Goal: Information Seeking & Learning: Check status

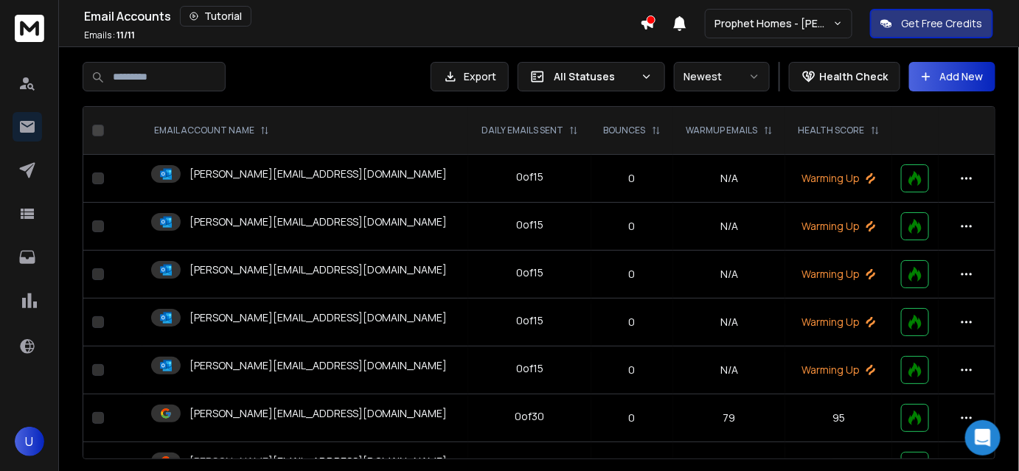
click at [344, 83] on div at bounding box center [252, 76] width 339 height 29
click at [13, 159] on link at bounding box center [27, 170] width 29 height 29
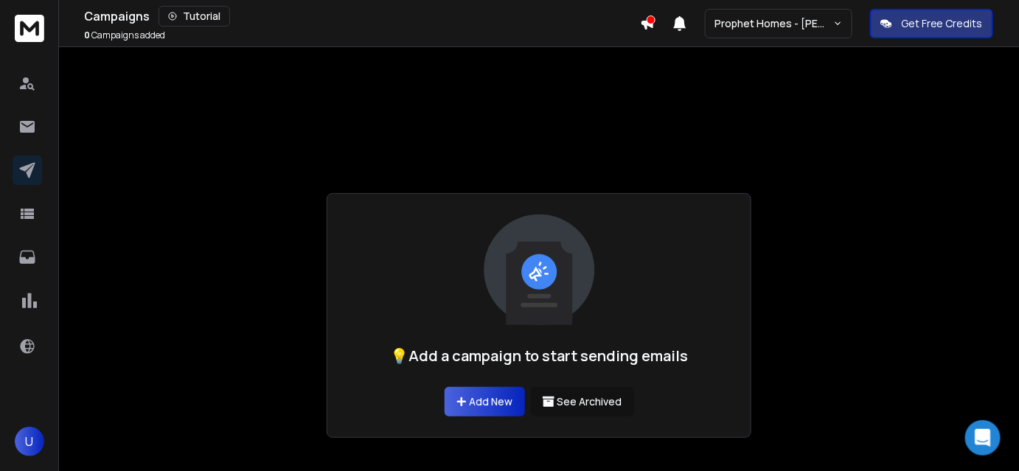
scroll to position [77, 0]
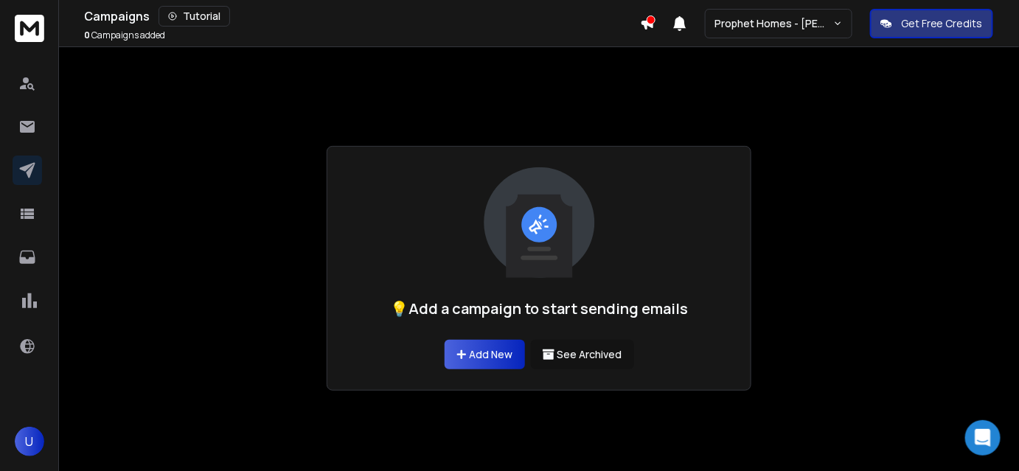
click at [552, 357] on icon at bounding box center [549, 355] width 12 height 10
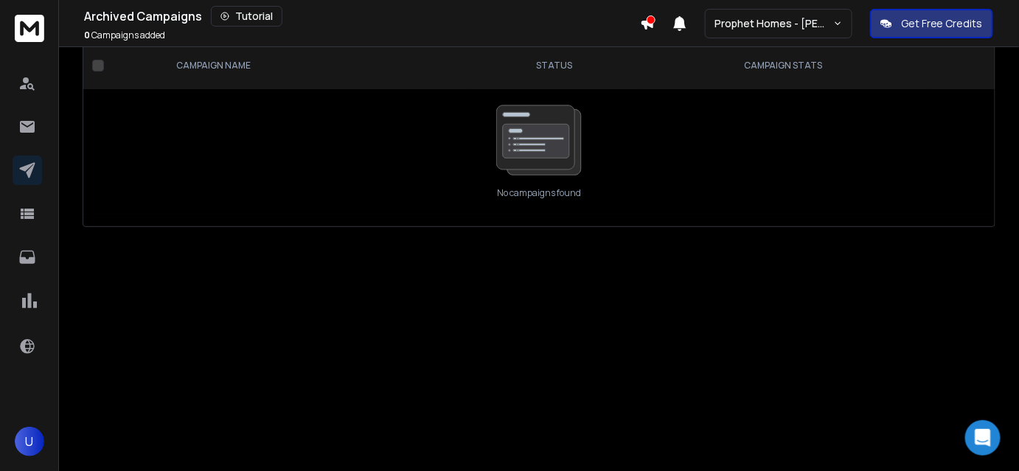
click at [700, 329] on div "Campaigns 0 Campaigns Added All Statuses Newest First Add New CAMPAIGN NAME STA…" at bounding box center [539, 220] width 913 height 471
click at [804, 19] on p "Prophet Homes - [PERSON_NAME]" at bounding box center [774, 23] width 119 height 15
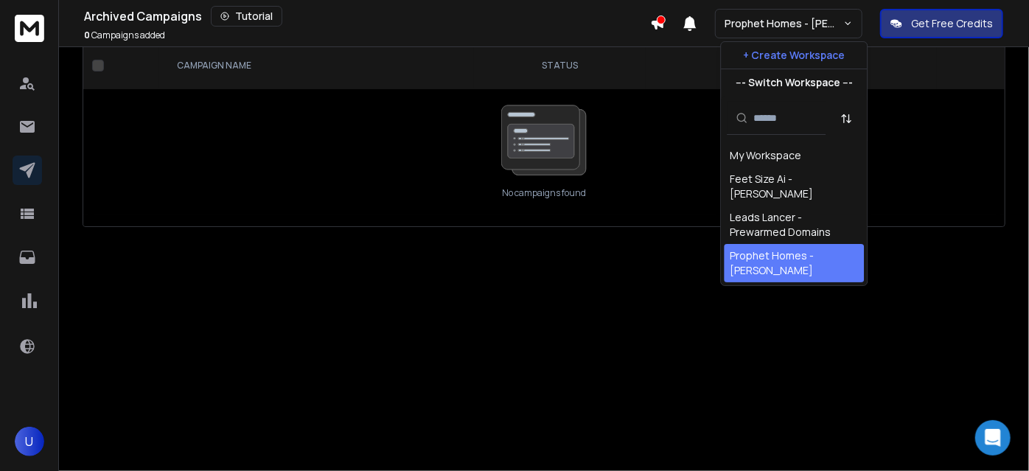
click at [777, 248] on div "Prophet Homes - [PERSON_NAME]" at bounding box center [794, 262] width 128 height 29
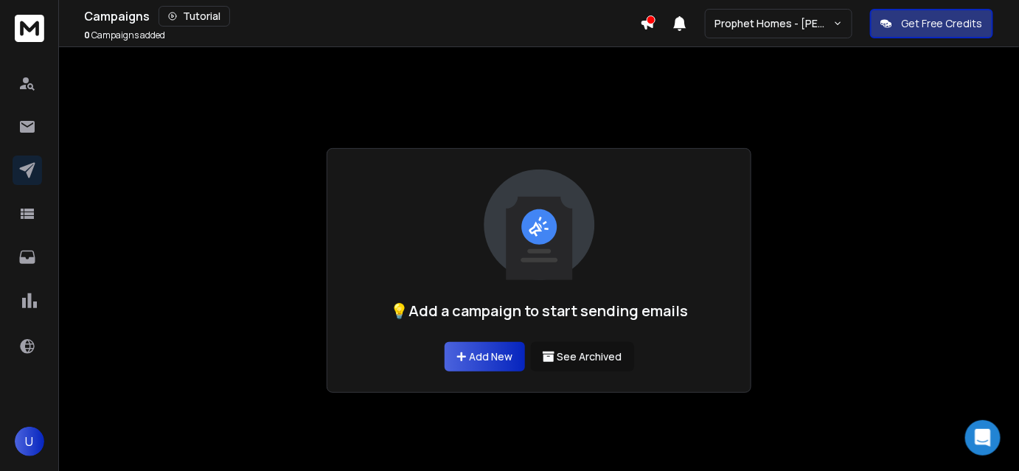
scroll to position [77, 0]
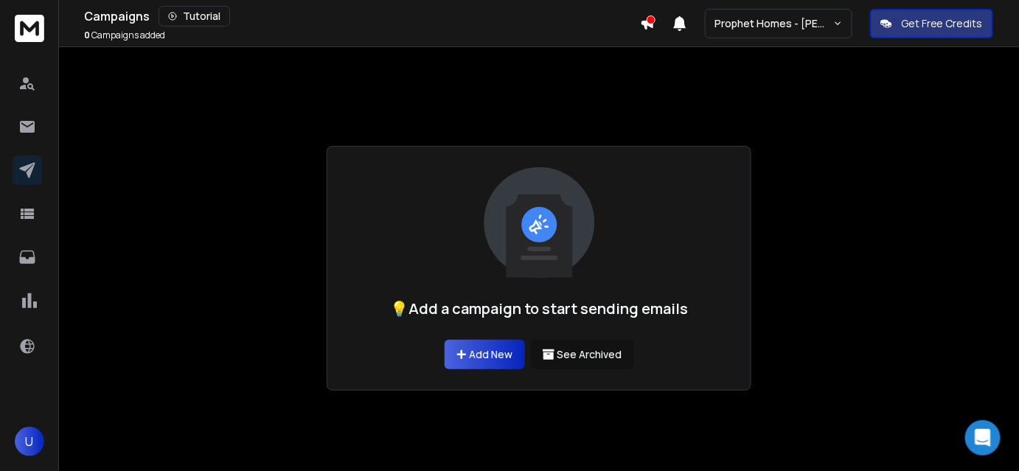
click at [485, 341] on link "Add New" at bounding box center [485, 354] width 80 height 29
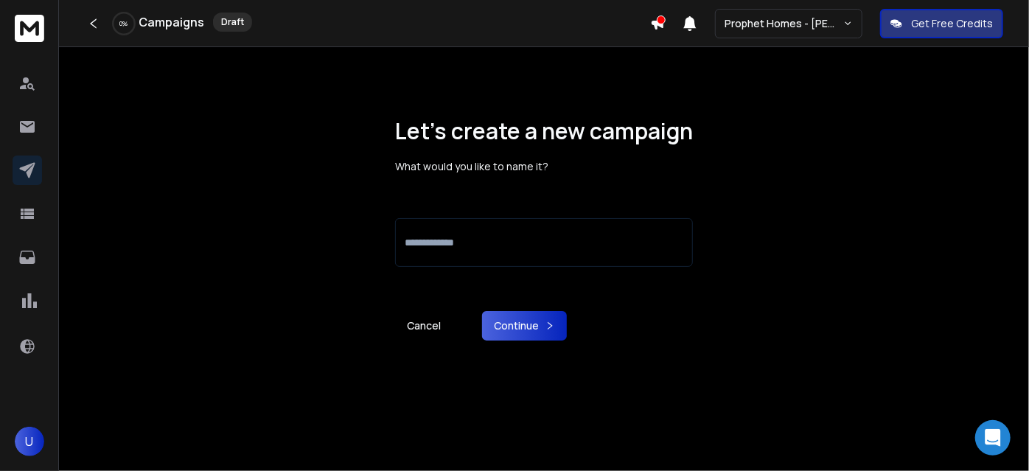
click at [413, 330] on link "Cancel" at bounding box center [424, 325] width 58 height 29
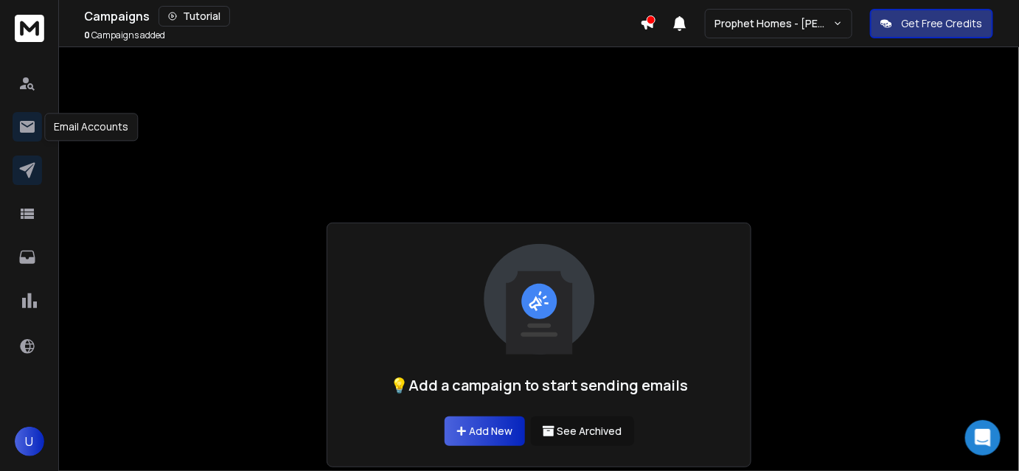
click at [19, 138] on link at bounding box center [27, 126] width 29 height 29
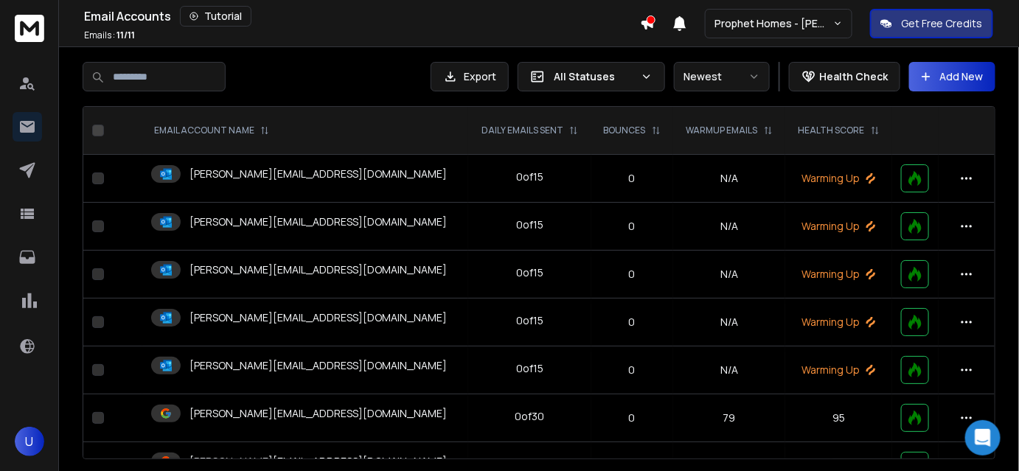
scroll to position [232, 0]
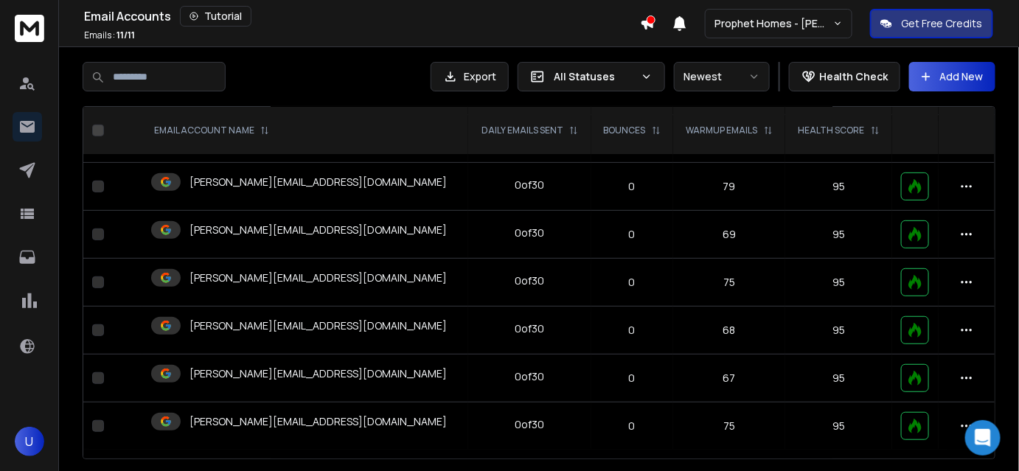
click at [365, 375] on p "[PERSON_NAME][EMAIL_ADDRESS][DOMAIN_NAME]" at bounding box center [318, 373] width 257 height 15
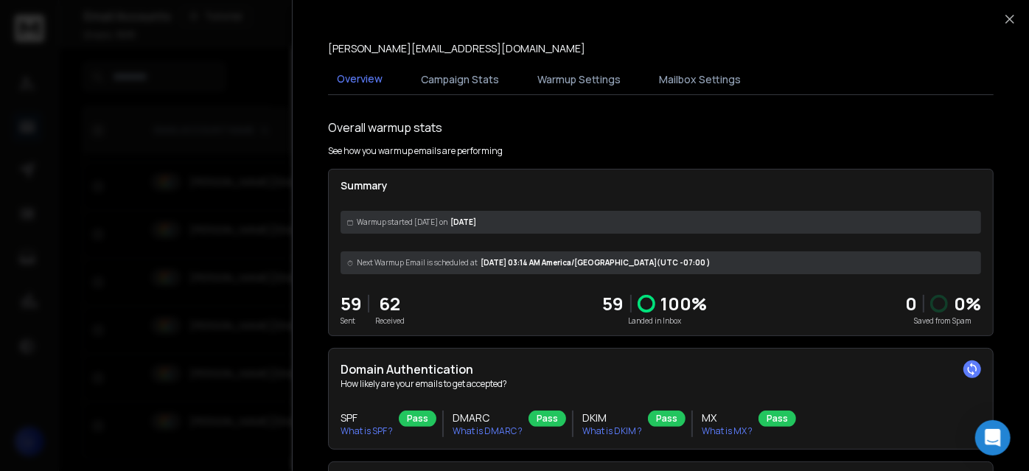
click at [438, 74] on button "Campaign Stats" at bounding box center [460, 79] width 96 height 32
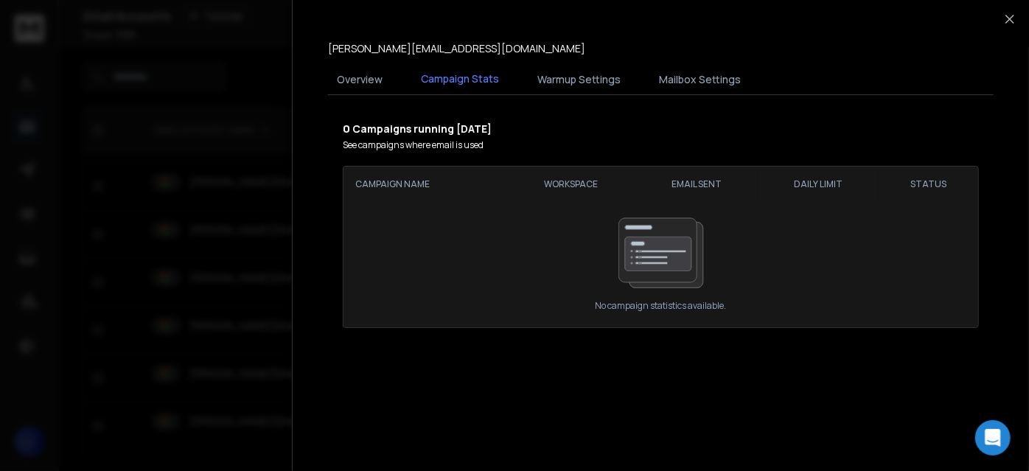
click at [223, 145] on div at bounding box center [514, 235] width 1029 height 471
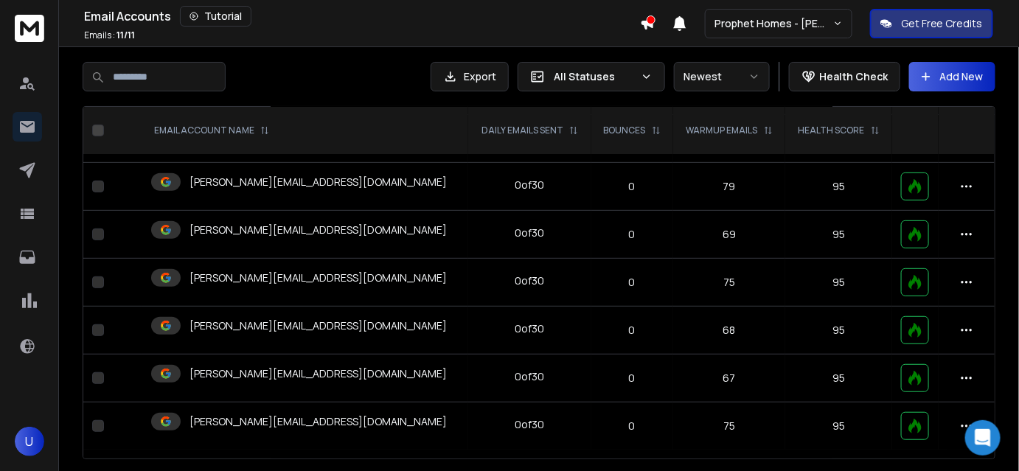
click at [338, 13] on div "Email Accounts Tutorial" at bounding box center [362, 16] width 556 height 21
click at [342, 62] on div at bounding box center [252, 76] width 339 height 29
click at [350, 69] on div at bounding box center [252, 76] width 339 height 29
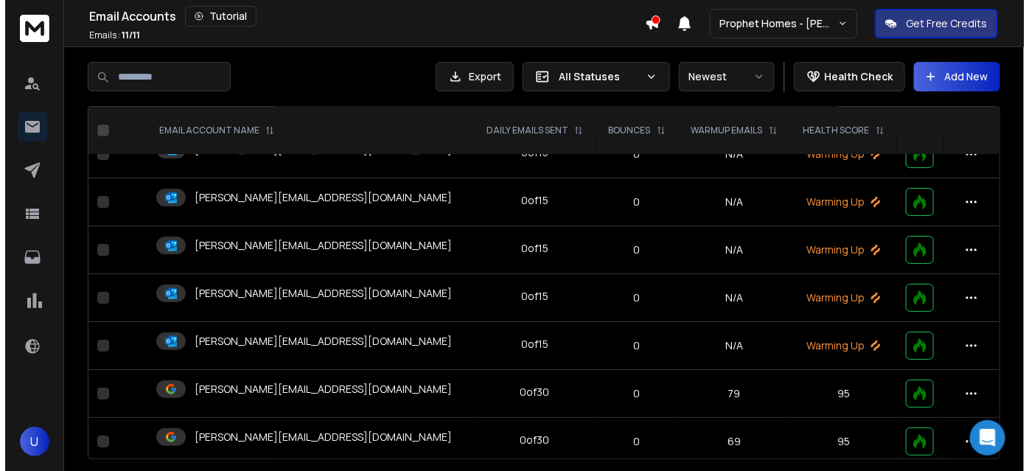
scroll to position [0, 0]
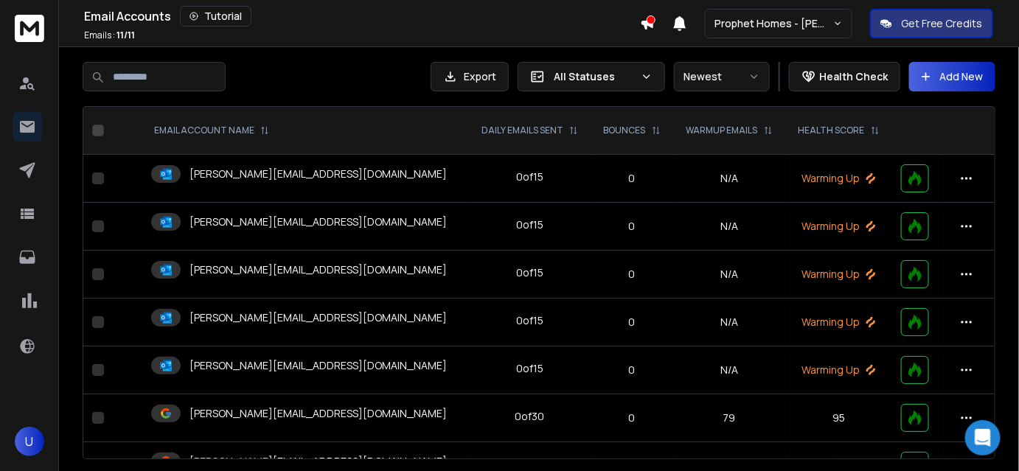
click at [316, 94] on div "Export All Statuses Newest Health Check Add New EMAIL ACCOUNT NAME DAILY EMAILS…" at bounding box center [539, 260] width 913 height 397
click at [315, 97] on div "Export All Statuses Newest Health Check Add New EMAIL ACCOUNT NAME DAILY EMAILS…" at bounding box center [539, 260] width 913 height 397
click at [319, 83] on div at bounding box center [252, 76] width 339 height 29
click at [27, 251] on icon at bounding box center [27, 257] width 18 height 18
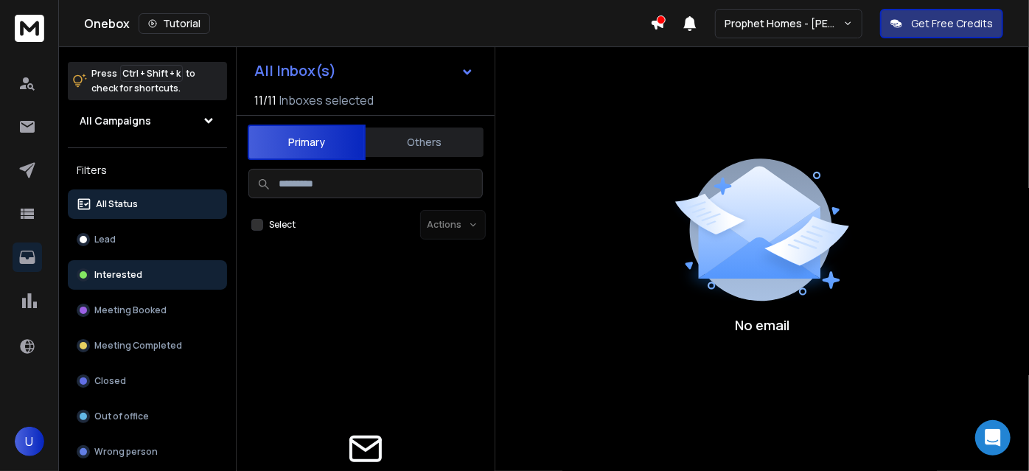
click at [117, 282] on button "Interested" at bounding box center [147, 274] width 159 height 29
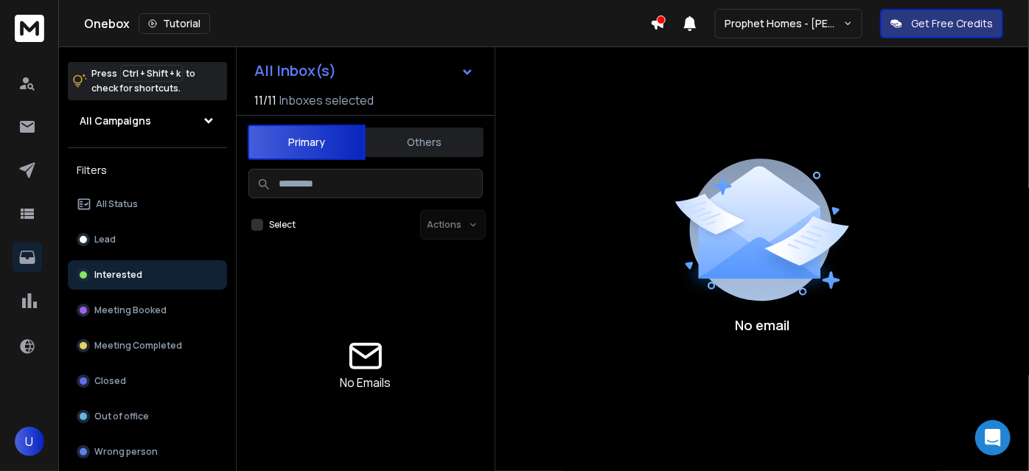
scroll to position [94, 0]
click at [26, 139] on link at bounding box center [27, 126] width 29 height 29
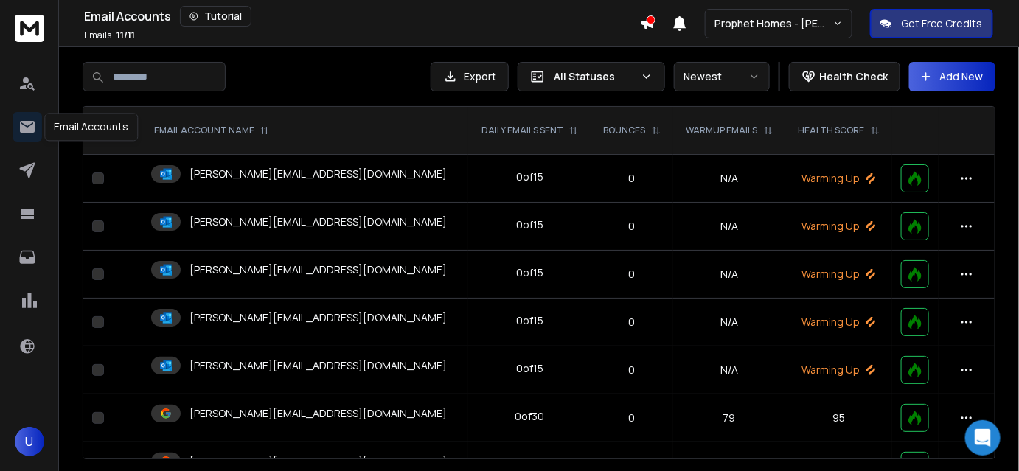
click at [322, 188] on td "[PERSON_NAME][EMAIL_ADDRESS][DOMAIN_NAME]" at bounding box center [305, 179] width 326 height 48
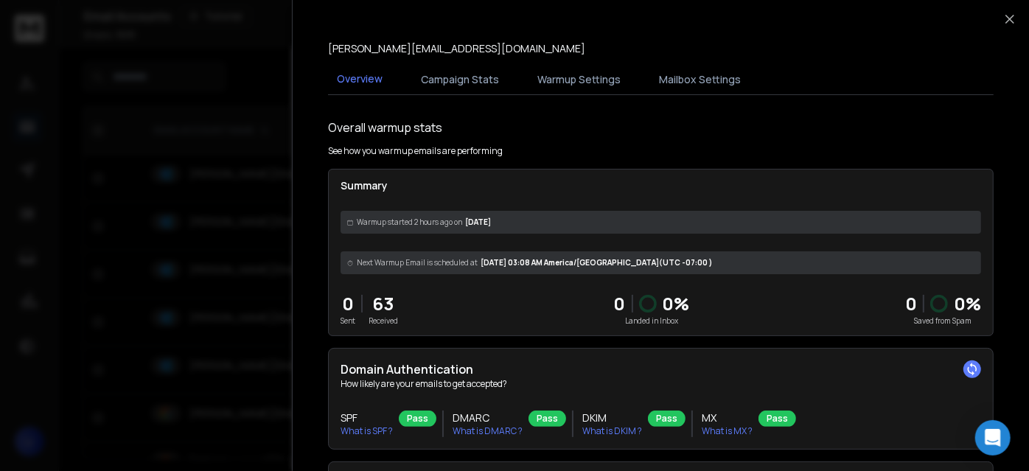
click at [526, 48] on div "[PERSON_NAME][EMAIL_ADDRESS][DOMAIN_NAME]" at bounding box center [661, 48] width 666 height 15
drag, startPoint x: 526, startPoint y: 47, endPoint x: 413, endPoint y: 47, distance: 113.6
click at [413, 47] on div "[PERSON_NAME][EMAIL_ADDRESS][DOMAIN_NAME]" at bounding box center [661, 48] width 666 height 15
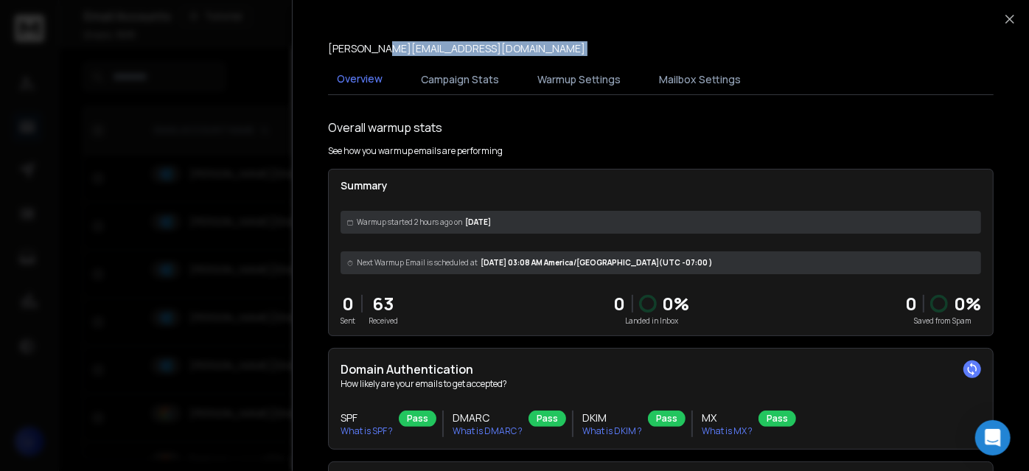
click at [228, 189] on div at bounding box center [514, 235] width 1029 height 471
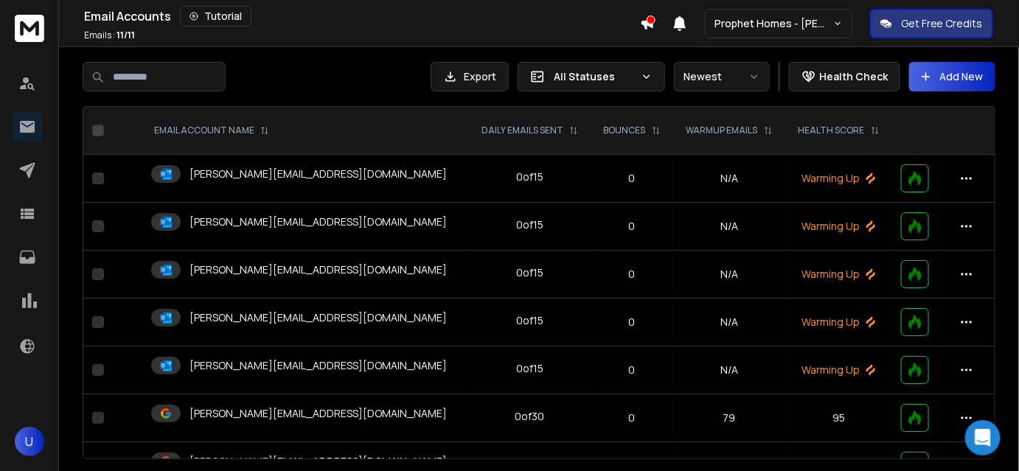
click at [291, 221] on p "[PERSON_NAME][EMAIL_ADDRESS][DOMAIN_NAME]" at bounding box center [318, 222] width 257 height 15
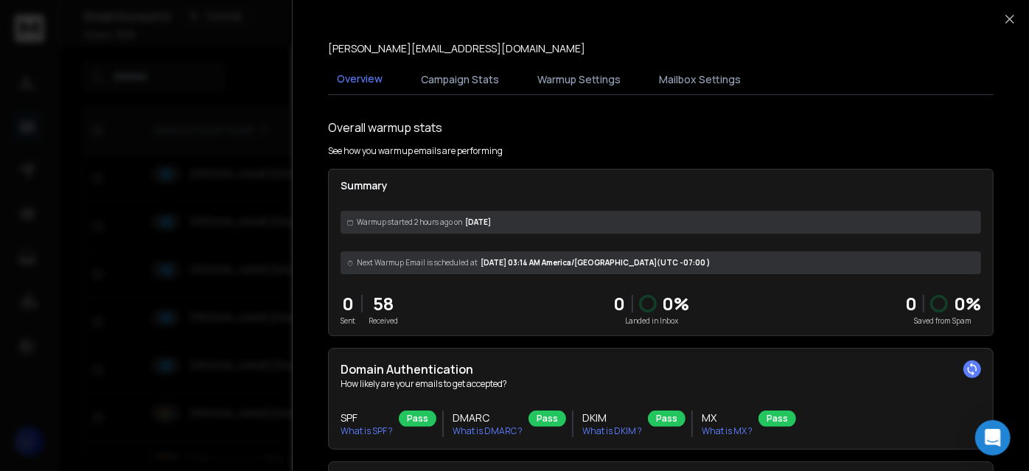
click at [787, 125] on div "Overall warmup stats See how you warmup emails are performing" at bounding box center [661, 138] width 666 height 38
click at [921, 143] on div "Overall warmup stats See how you warmup emails are performing" at bounding box center [661, 138] width 666 height 38
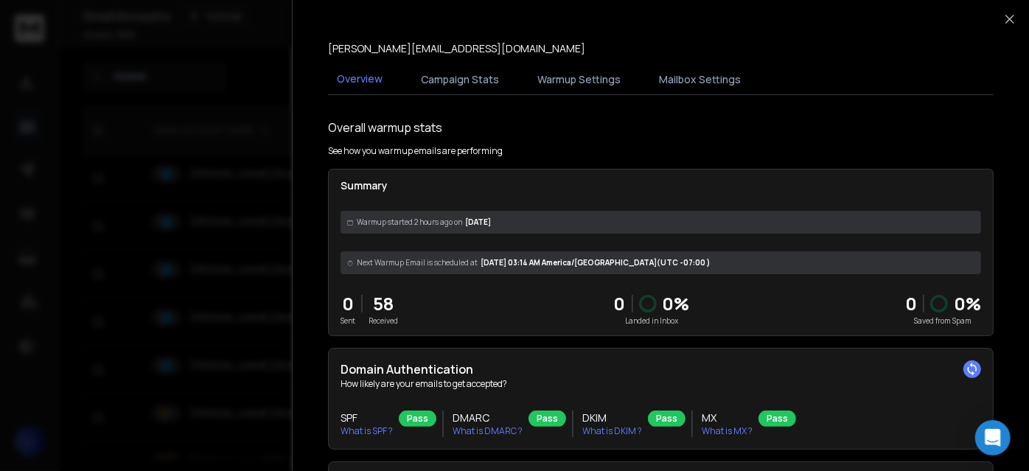
click at [921, 143] on div "Overall warmup stats See how you warmup emails are performing" at bounding box center [661, 138] width 666 height 38
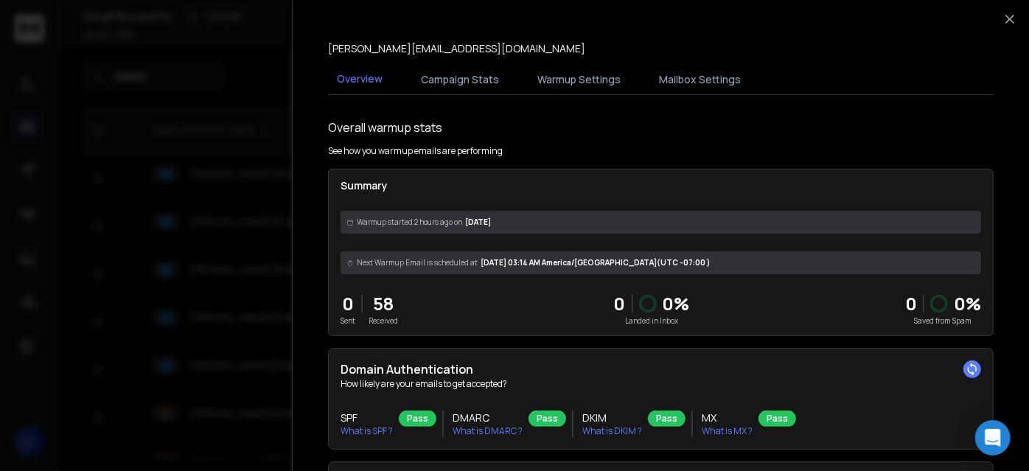
click at [921, 143] on div "Overall warmup stats See how you warmup emails are performing" at bounding box center [661, 138] width 666 height 38
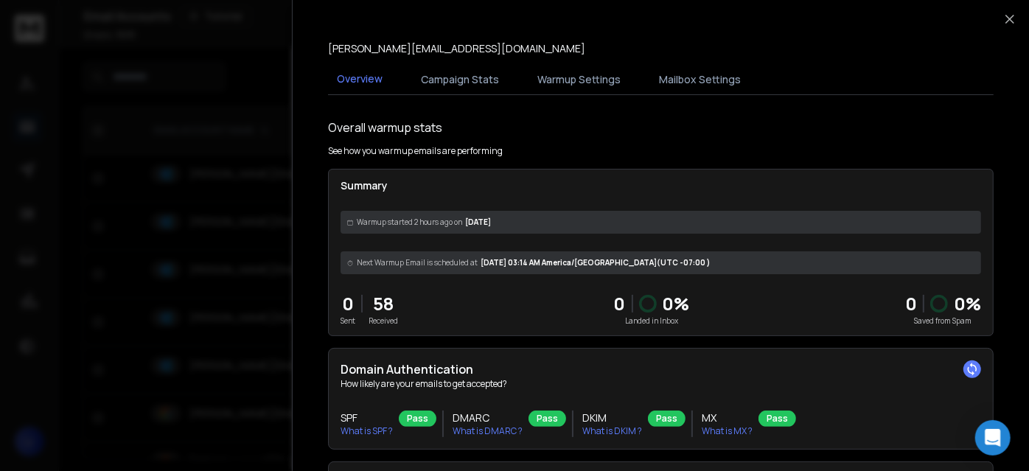
click at [921, 143] on div "Overall warmup stats See how you warmup emails are performing" at bounding box center [661, 138] width 666 height 38
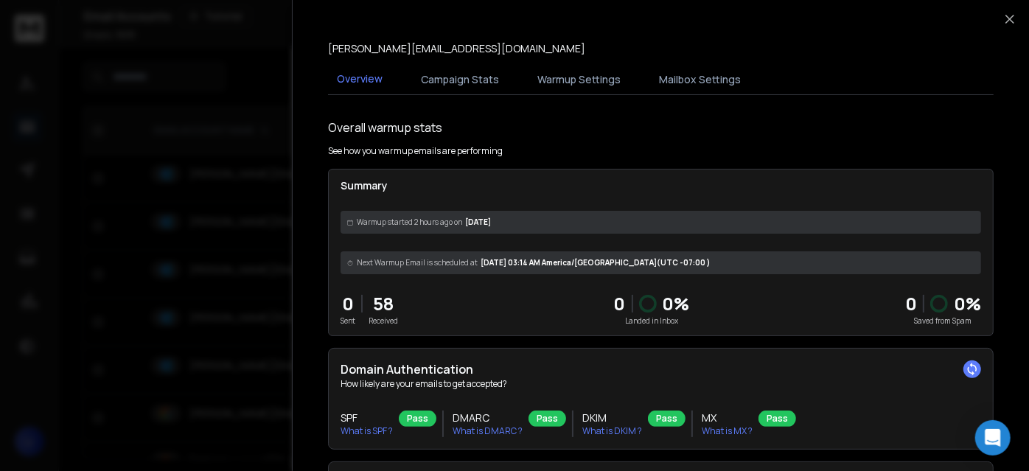
click at [921, 143] on div "Overall warmup stats See how you warmup emails are performing" at bounding box center [661, 138] width 666 height 38
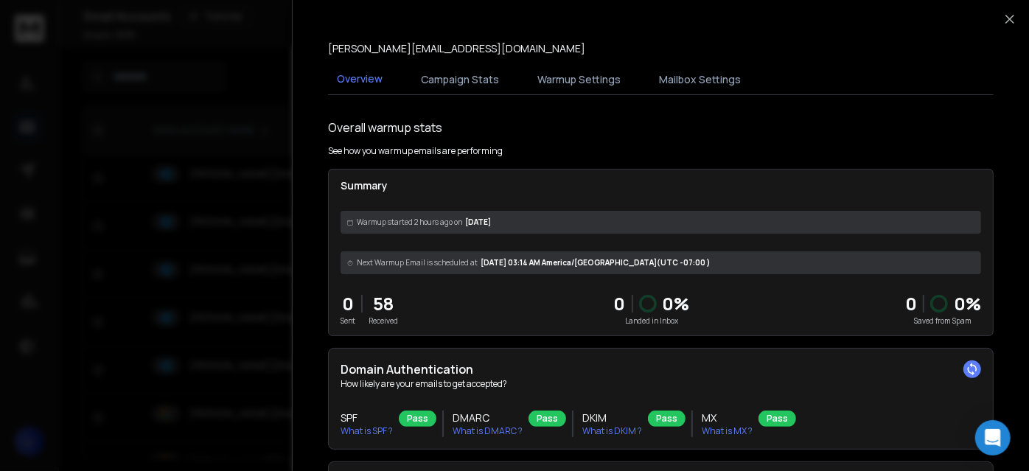
click at [921, 143] on div "Overall warmup stats See how you warmup emails are performing" at bounding box center [661, 138] width 666 height 38
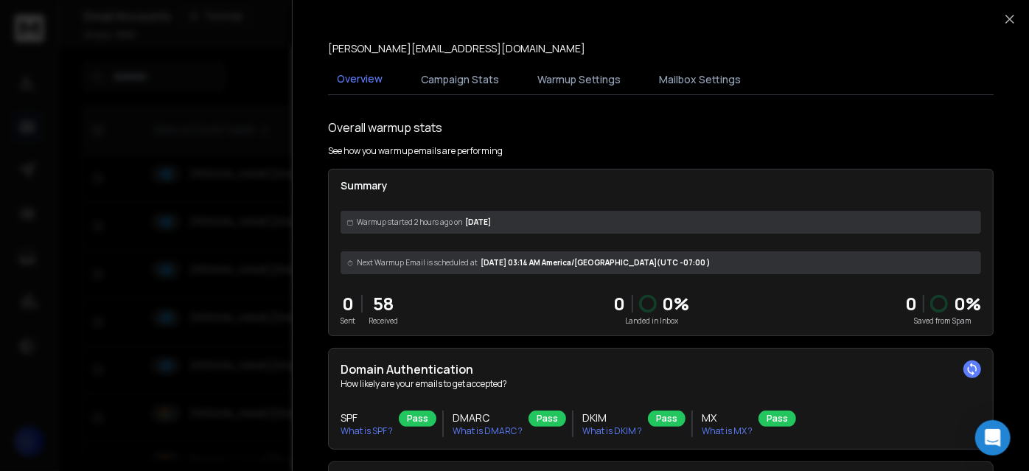
click at [921, 143] on div "Overall warmup stats See how you warmup emails are performing" at bounding box center [661, 138] width 666 height 38
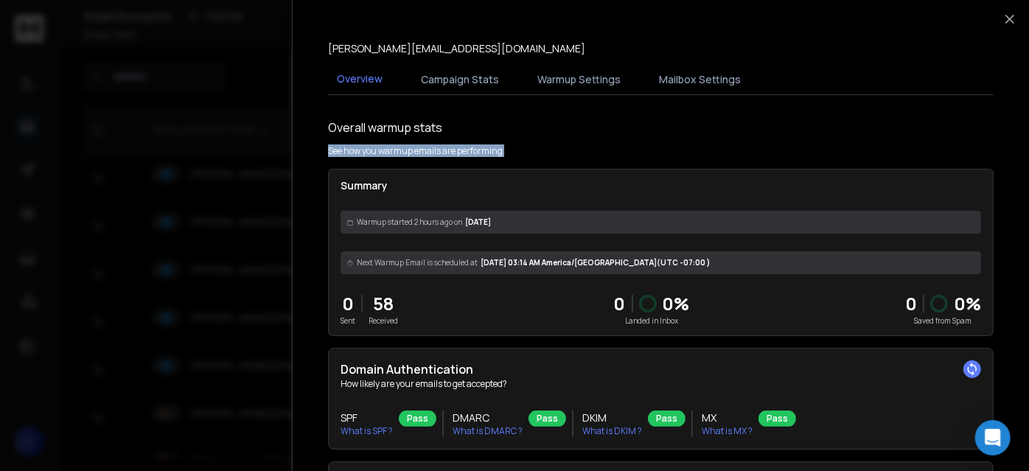
click at [921, 143] on div "Overall warmup stats See how you warmup emails are performing" at bounding box center [661, 138] width 666 height 38
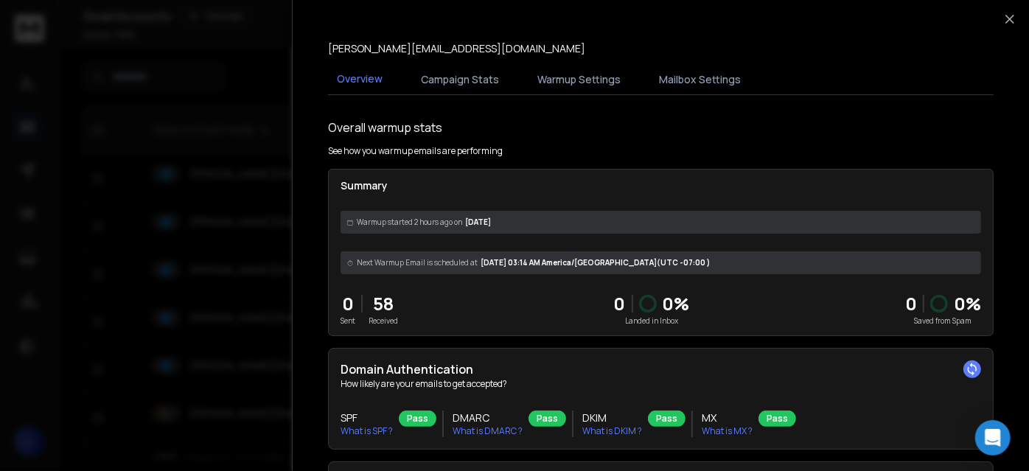
click at [921, 143] on div "Overall warmup stats See how you warmup emails are performing" at bounding box center [661, 138] width 666 height 38
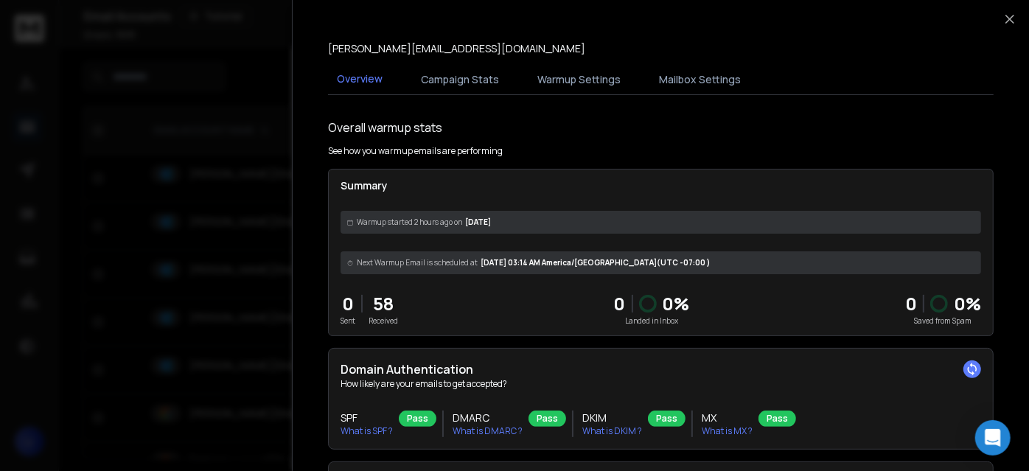
click at [921, 143] on div "Overall warmup stats See how you warmup emails are performing" at bounding box center [661, 138] width 666 height 38
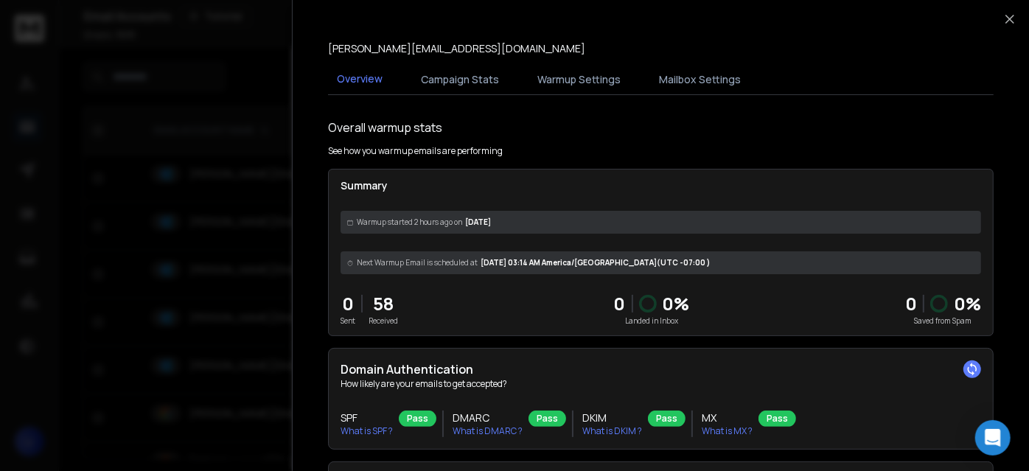
click at [921, 143] on div "Overall warmup stats See how you warmup emails are performing" at bounding box center [661, 138] width 666 height 38
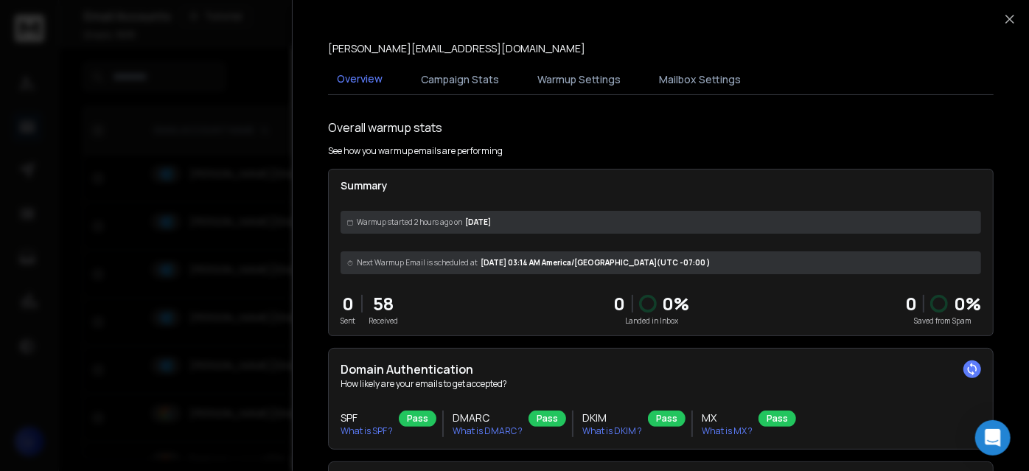
click at [921, 143] on div "Overall warmup stats See how you warmup emails are performing" at bounding box center [661, 138] width 666 height 38
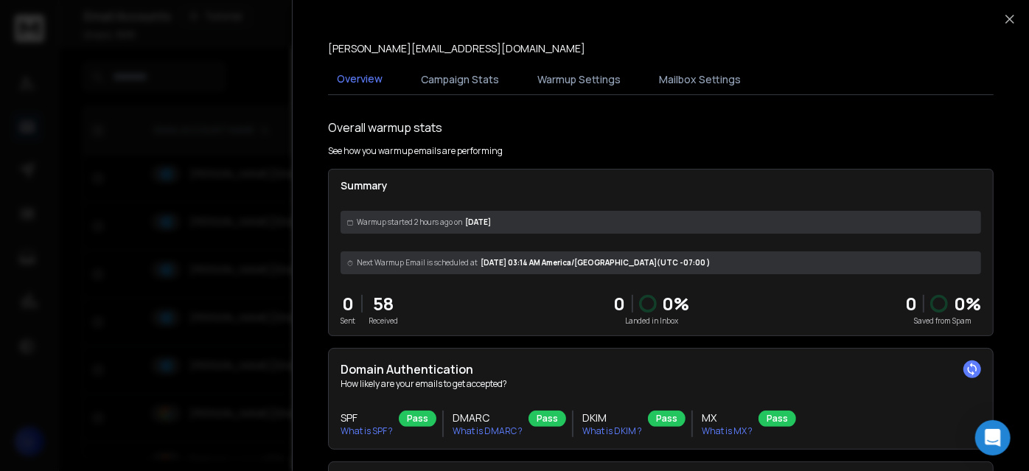
click at [921, 143] on div "Overall warmup stats See how you warmup emails are performing" at bounding box center [661, 138] width 666 height 38
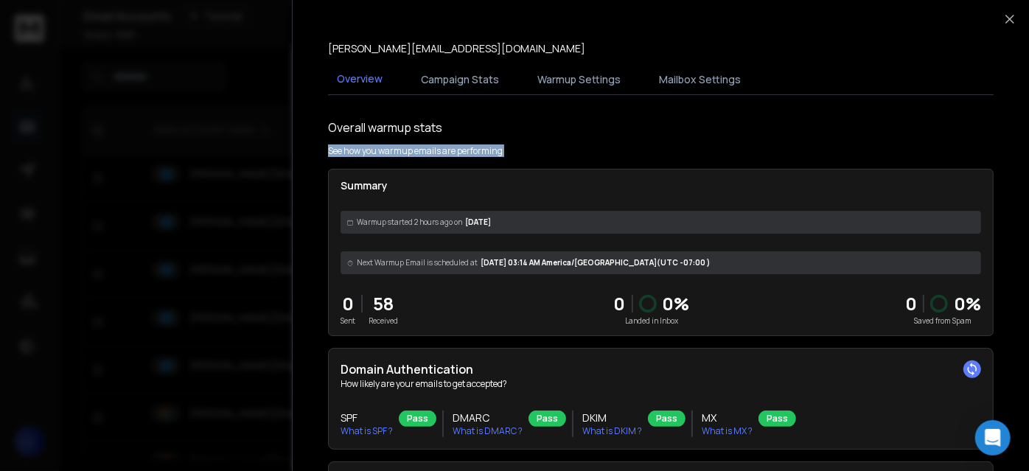
click at [921, 143] on div "Overall warmup stats See how you warmup emails are performing" at bounding box center [661, 138] width 666 height 38
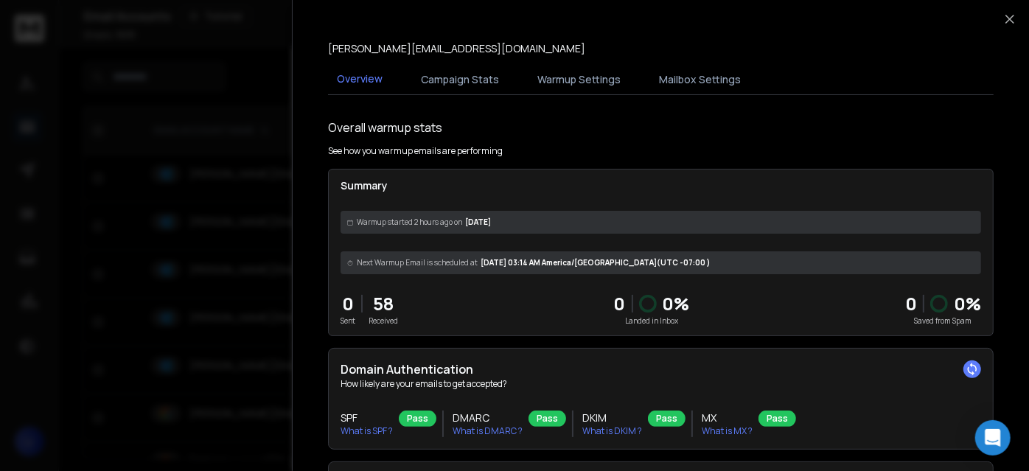
click at [921, 143] on div "Overall warmup stats See how you warmup emails are performing" at bounding box center [661, 138] width 666 height 38
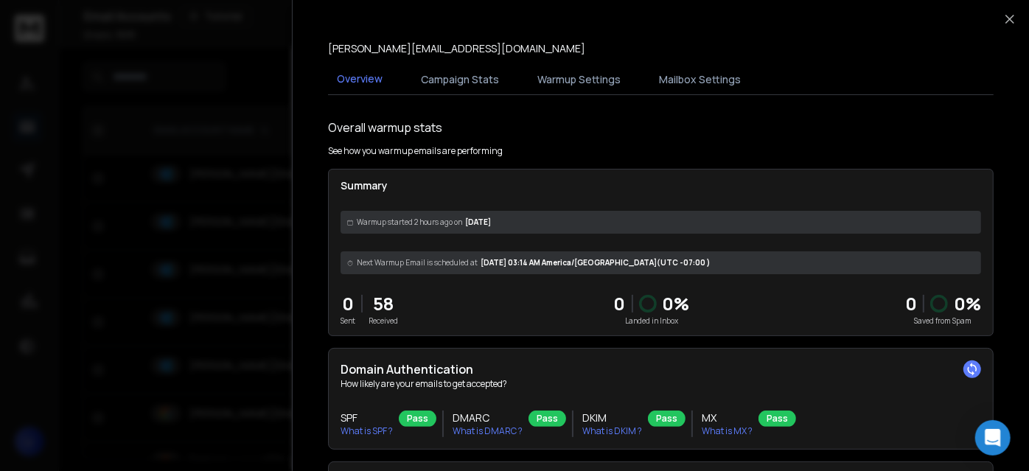
click at [921, 143] on div "Overall warmup stats See how you warmup emails are performing" at bounding box center [661, 138] width 666 height 38
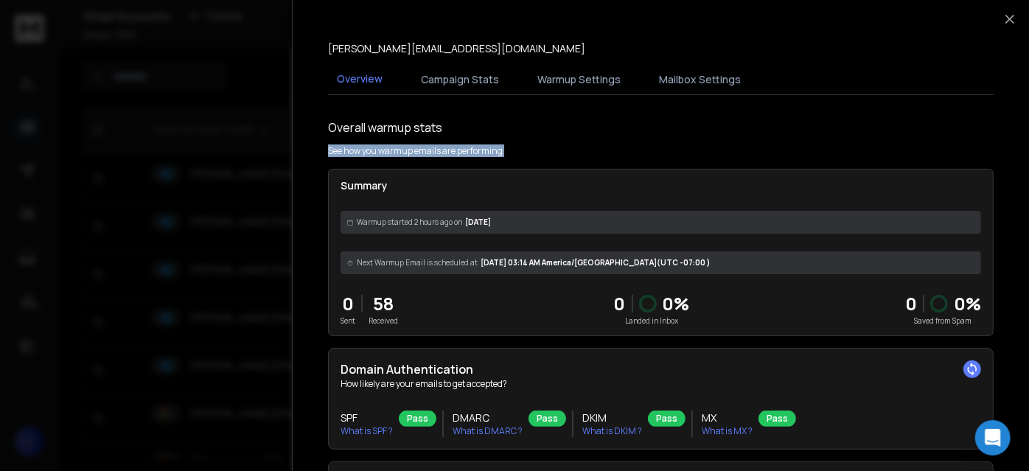
click at [921, 143] on div "Overall warmup stats See how you warmup emails are performing" at bounding box center [661, 138] width 666 height 38
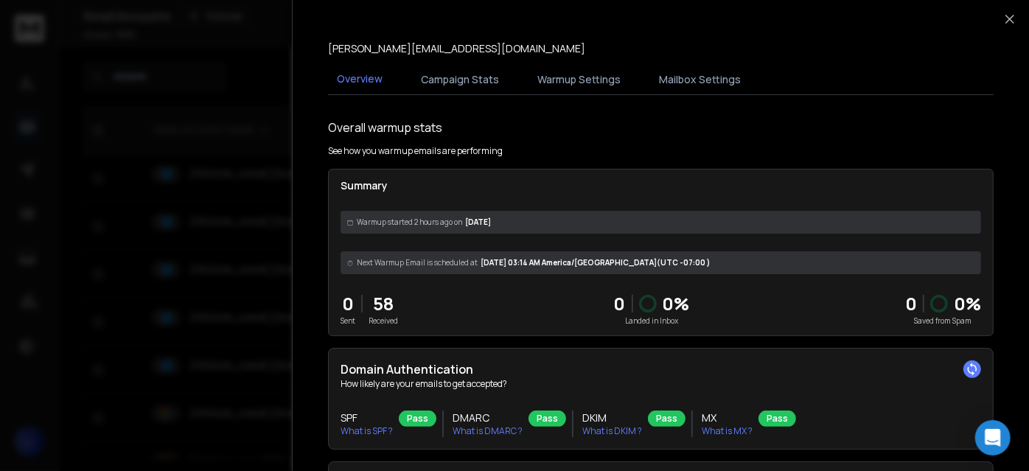
click at [921, 143] on div "Overall warmup stats See how you warmup emails are performing" at bounding box center [661, 138] width 666 height 38
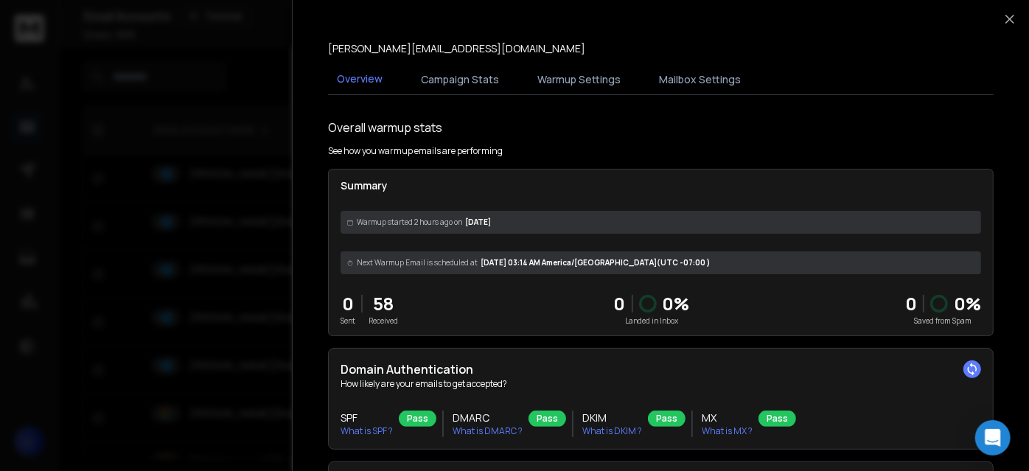
click at [921, 143] on div "Overall warmup stats See how you warmup emails are performing" at bounding box center [661, 138] width 666 height 38
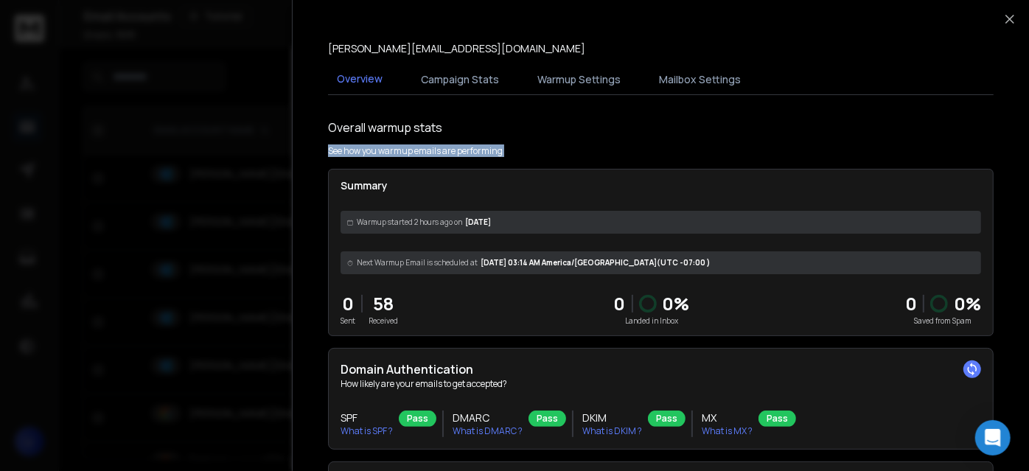
click at [921, 143] on div "Overall warmup stats See how you warmup emails are performing" at bounding box center [661, 138] width 666 height 38
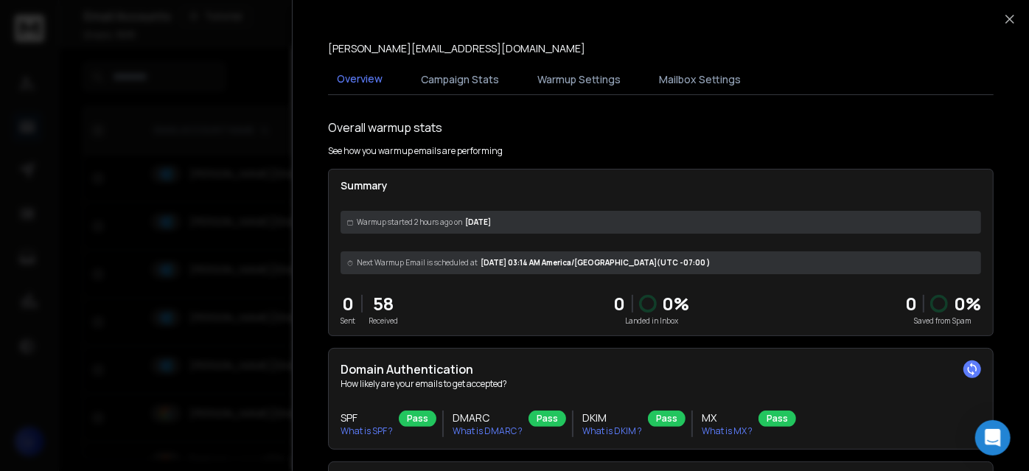
click at [921, 143] on div "Overall warmup stats See how you warmup emails are performing" at bounding box center [661, 138] width 666 height 38
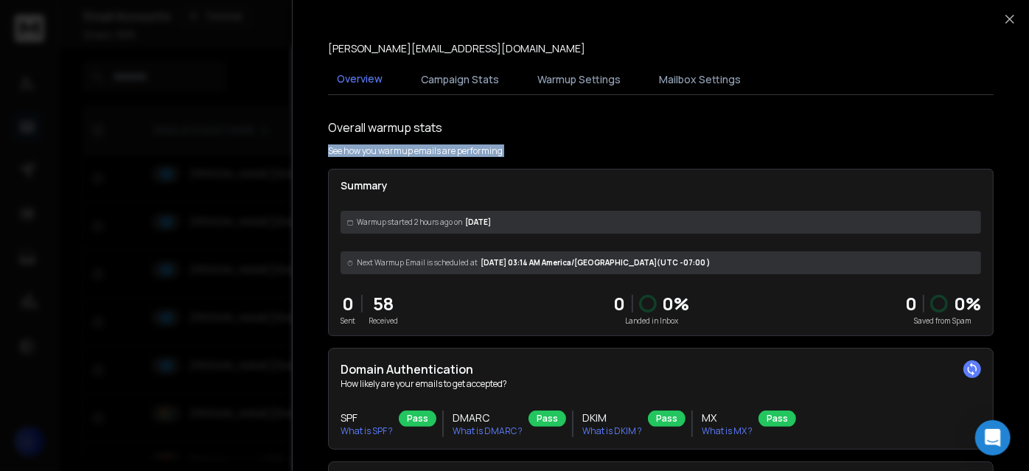
click at [921, 143] on div "Overall warmup stats See how you warmup emails are performing" at bounding box center [661, 138] width 666 height 38
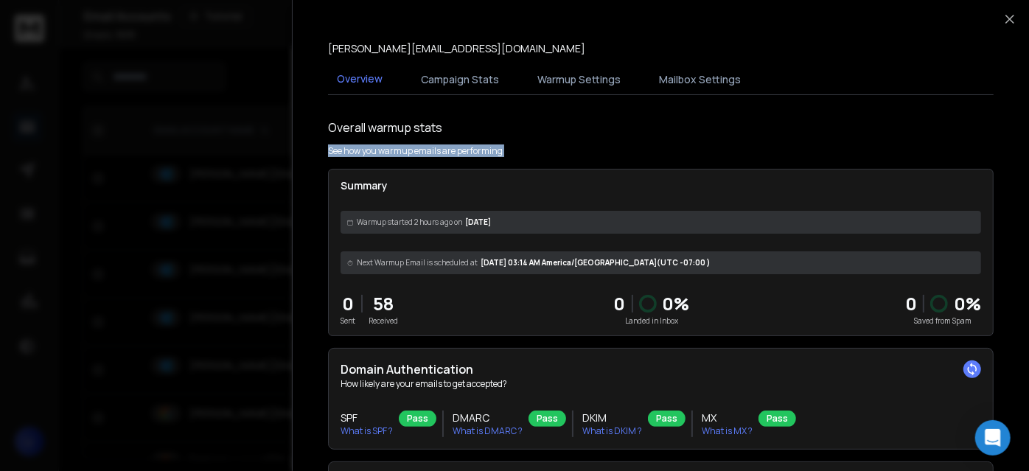
click at [921, 143] on div "Overall warmup stats See how you warmup emails are performing" at bounding box center [661, 138] width 666 height 38
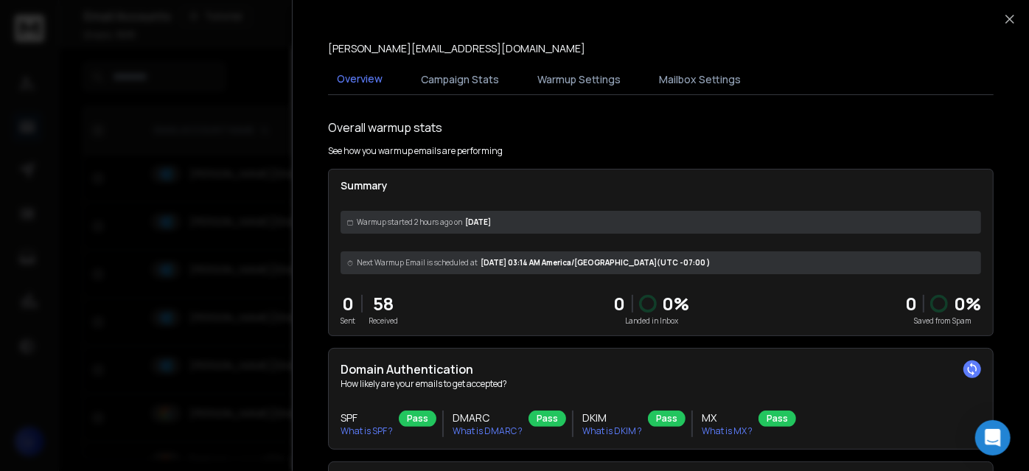
click at [921, 143] on div "Overall warmup stats See how you warmup emails are performing" at bounding box center [661, 138] width 666 height 38
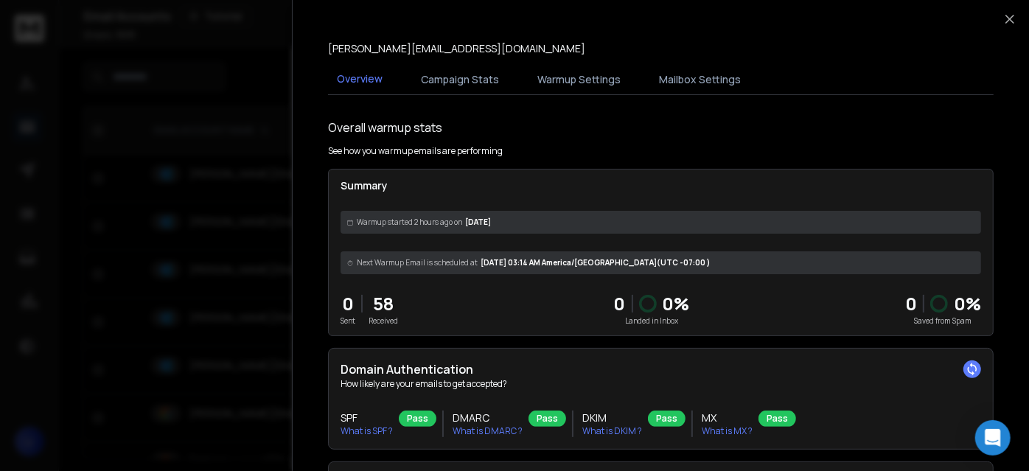
click at [921, 143] on div "Overall warmup stats See how you warmup emails are performing" at bounding box center [661, 138] width 666 height 38
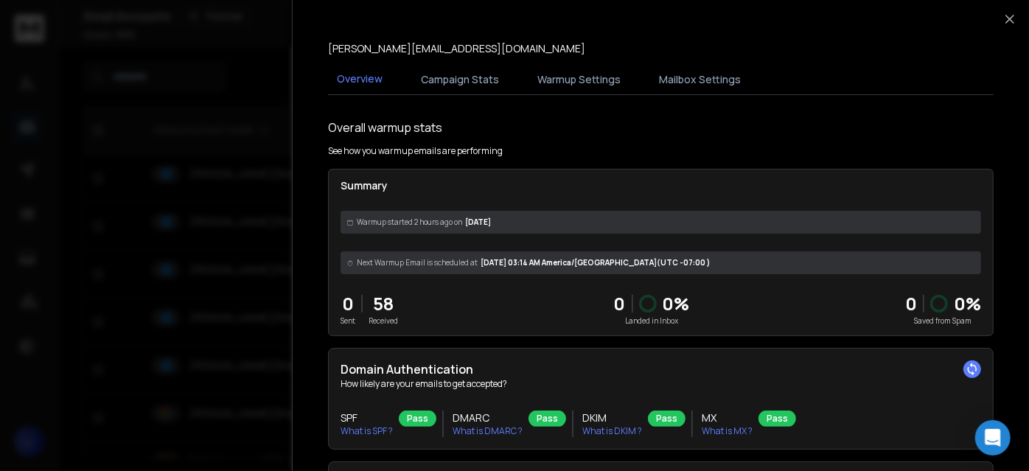
click at [921, 143] on div "Overall warmup stats See how you warmup emails are performing" at bounding box center [661, 138] width 666 height 38
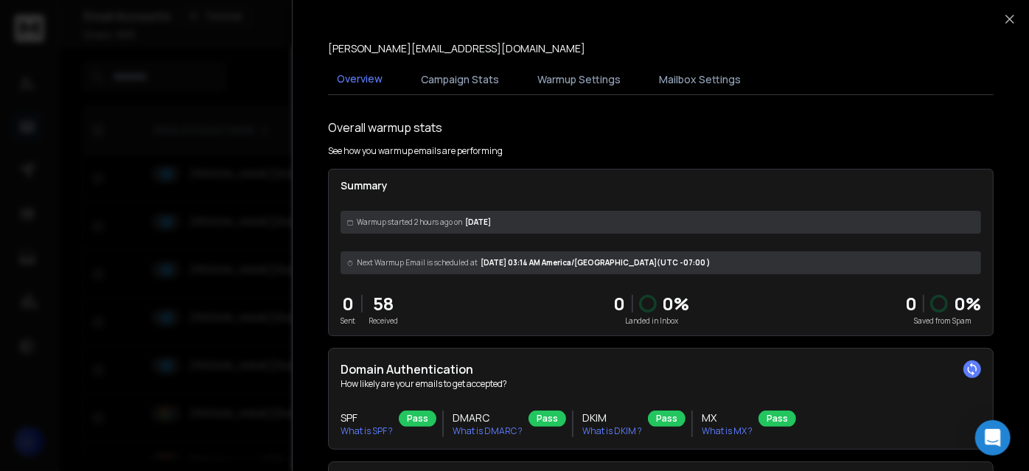
click at [921, 143] on div "Overall warmup stats See how you warmup emails are performing" at bounding box center [661, 138] width 666 height 38
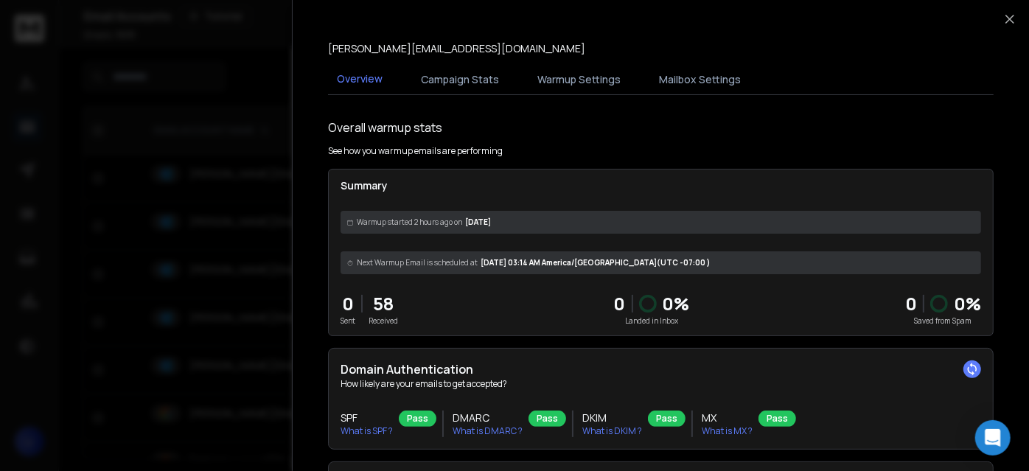
click at [921, 143] on div "Overall warmup stats See how you warmup emails are performing" at bounding box center [661, 138] width 666 height 38
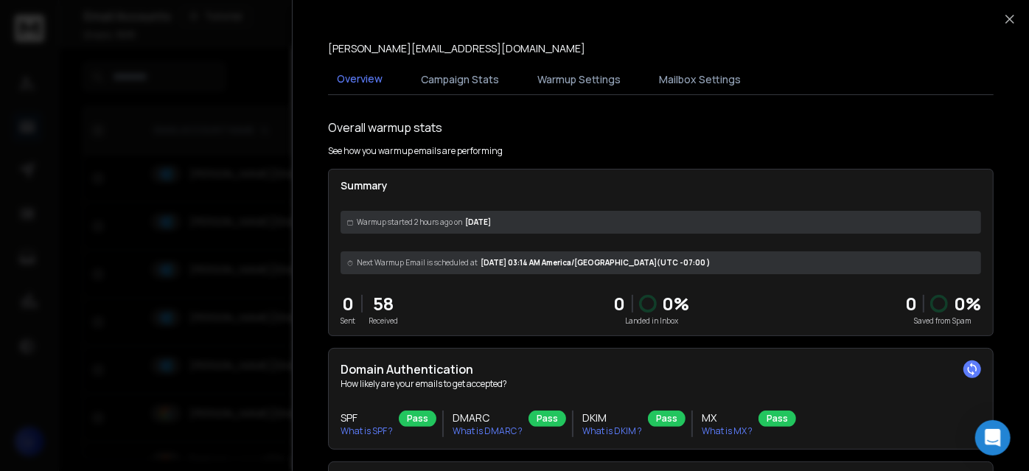
click at [921, 143] on div "Overall warmup stats See how you warmup emails are performing" at bounding box center [661, 138] width 666 height 38
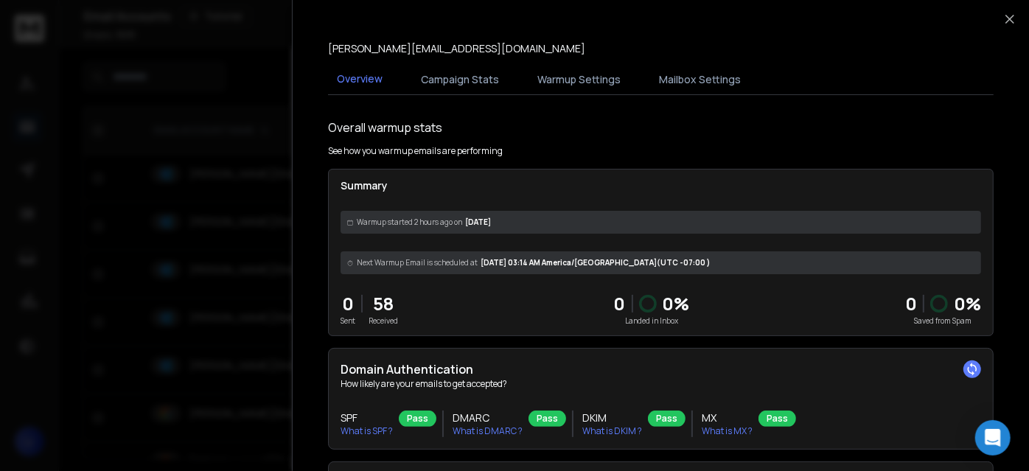
click at [921, 143] on div "Overall warmup stats See how you warmup emails are performing" at bounding box center [661, 138] width 666 height 38
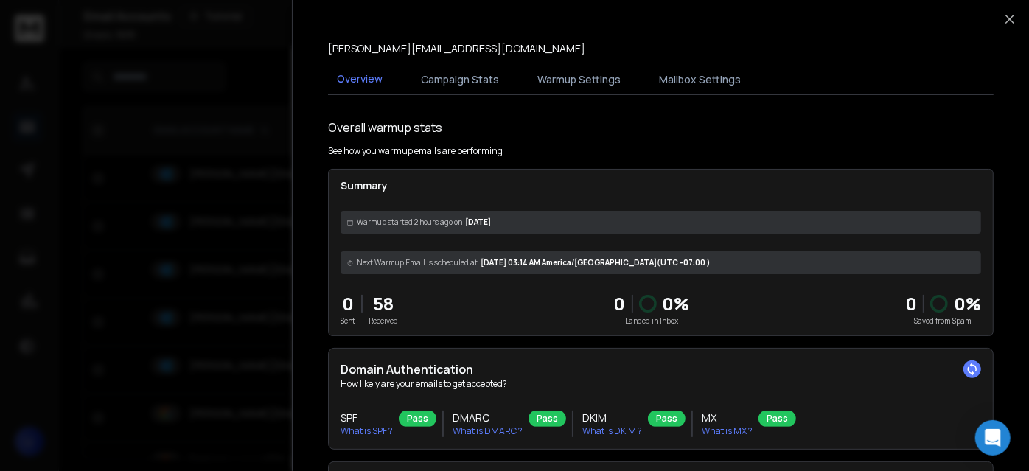
click at [921, 143] on div "Overall warmup stats See how you warmup emails are performing" at bounding box center [661, 138] width 666 height 38
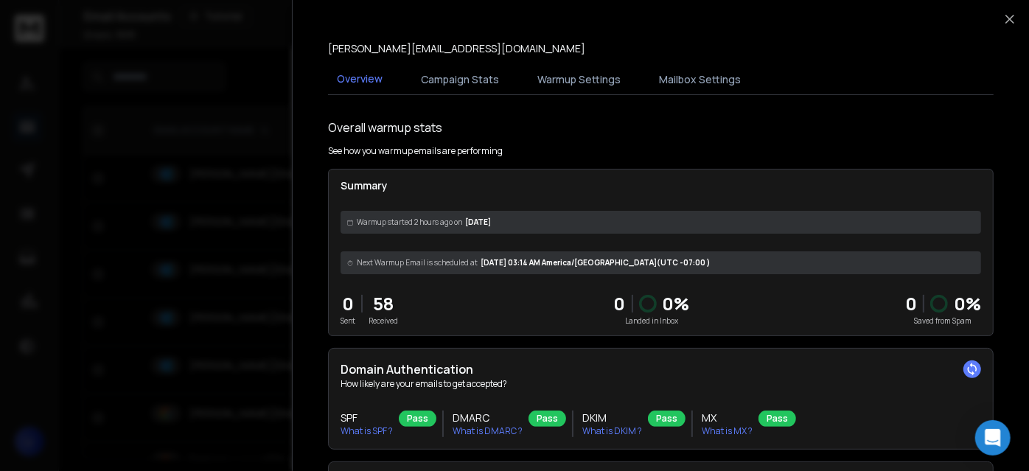
click at [921, 143] on div "Overall warmup stats See how you warmup emails are performing" at bounding box center [661, 138] width 666 height 38
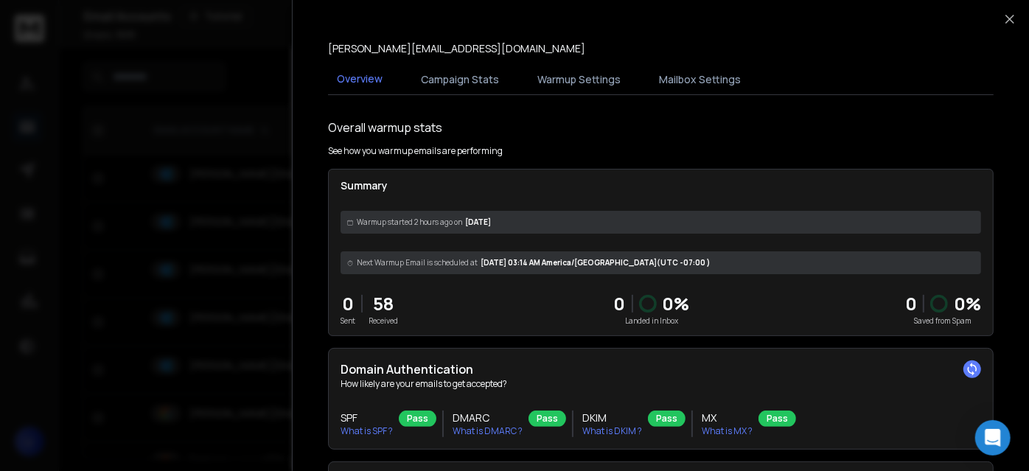
click at [921, 143] on div "Overall warmup stats See how you warmup emails are performing" at bounding box center [661, 138] width 666 height 38
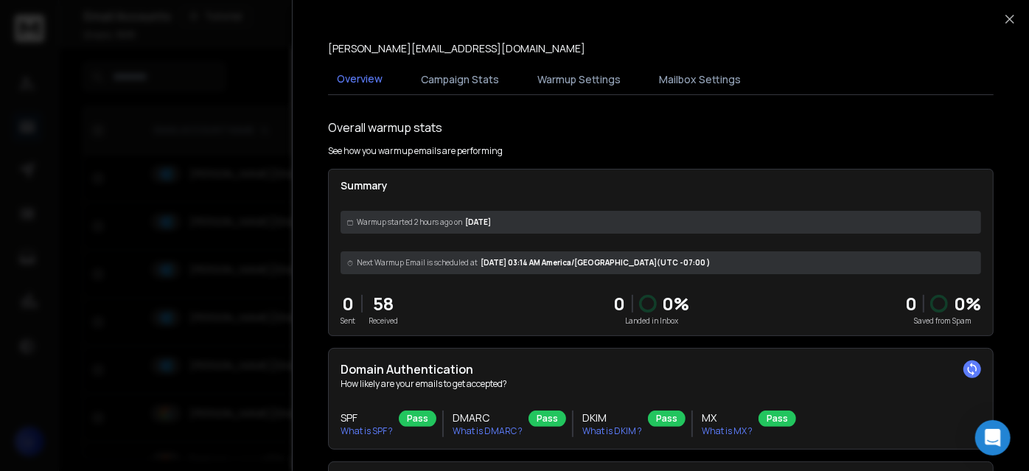
click at [921, 143] on div "Overall warmup stats See how you warmup emails are performing" at bounding box center [661, 138] width 666 height 38
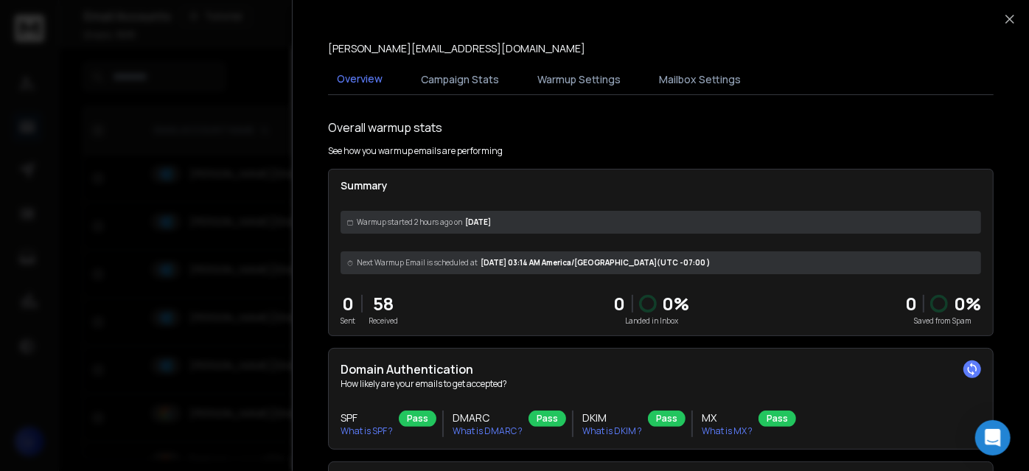
click at [921, 143] on div "Overall warmup stats See how you warmup emails are performing" at bounding box center [661, 138] width 666 height 38
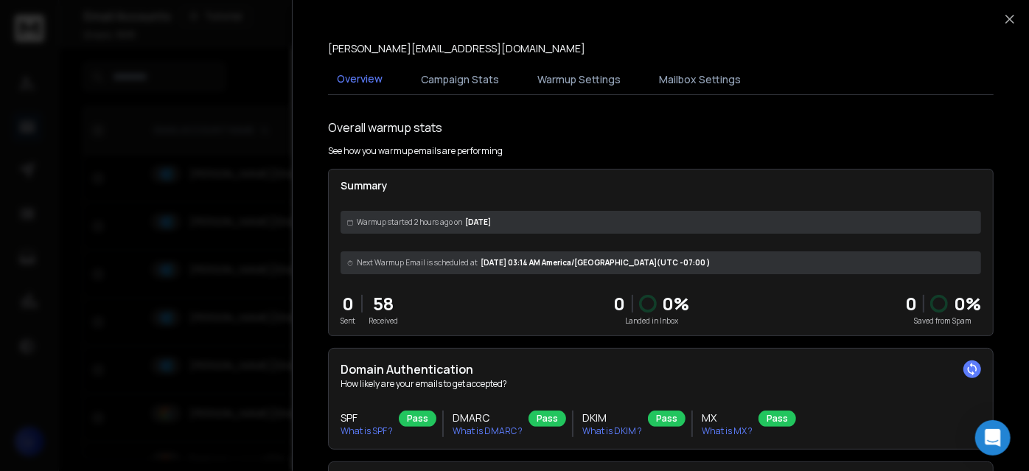
click at [921, 143] on div "Overall warmup stats See how you warmup emails are performing" at bounding box center [661, 138] width 666 height 38
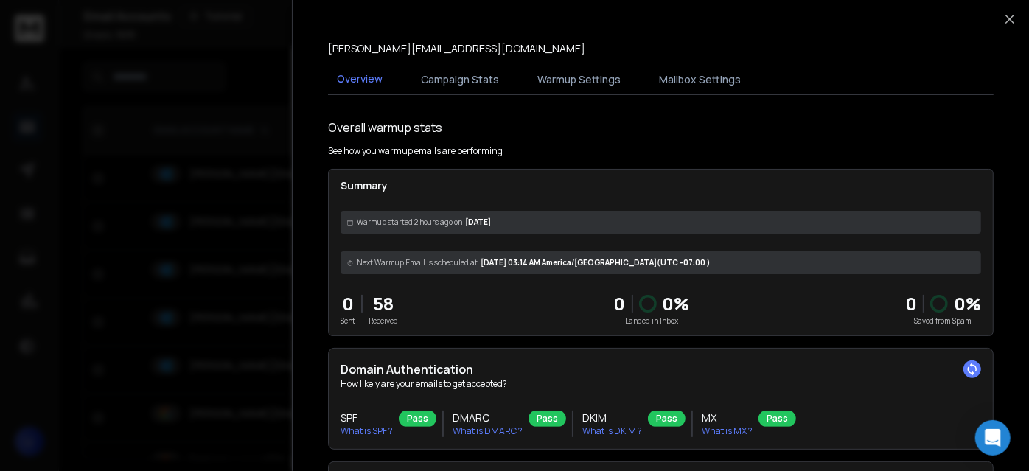
click at [921, 143] on div "Overall warmup stats See how you warmup emails are performing" at bounding box center [661, 138] width 666 height 38
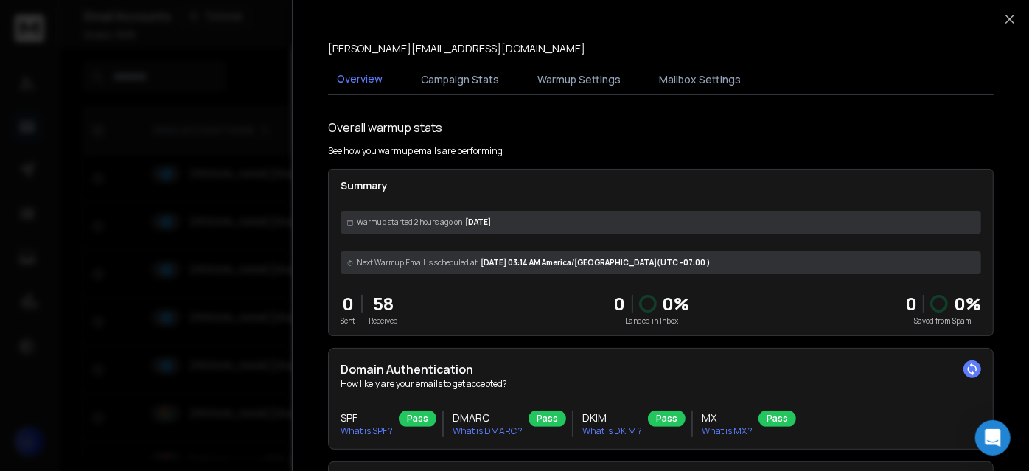
click at [921, 143] on div "Overall warmup stats See how you warmup emails are performing" at bounding box center [661, 138] width 666 height 38
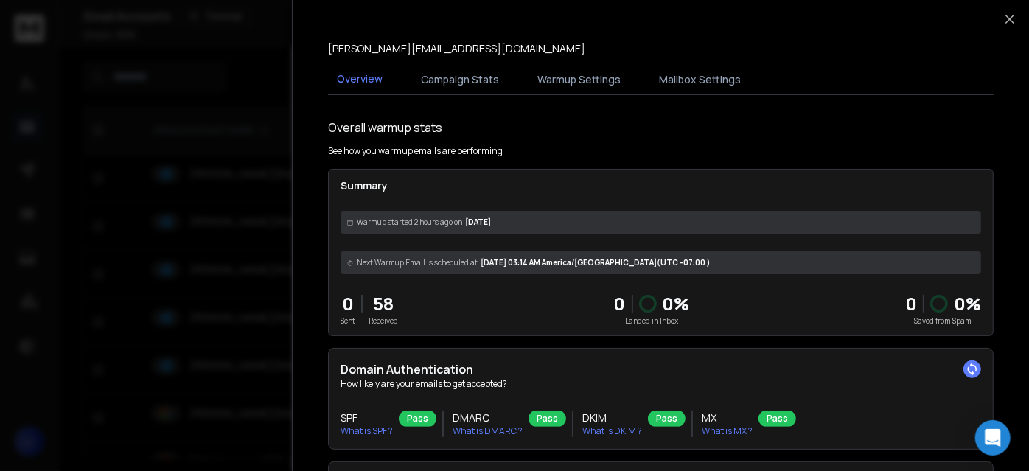
click at [921, 143] on div "Overall warmup stats See how you warmup emails are performing" at bounding box center [661, 138] width 666 height 38
